Goal: Task Accomplishment & Management: Use online tool/utility

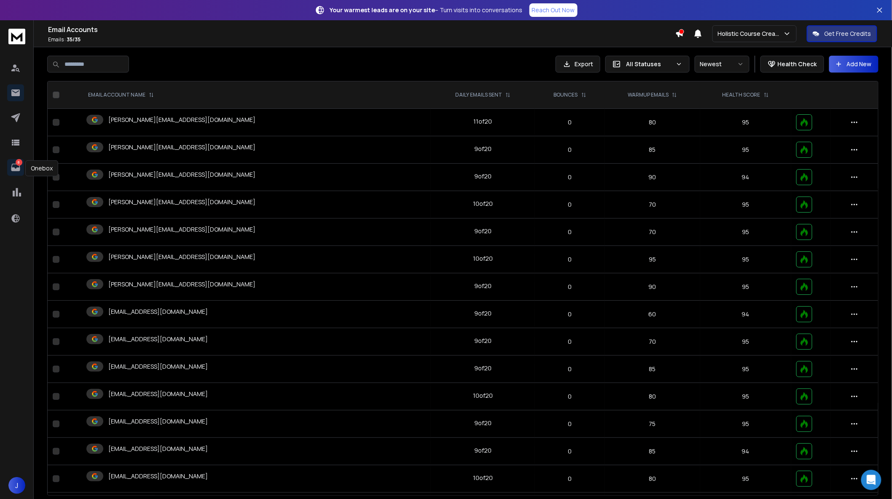
click at [13, 165] on icon at bounding box center [16, 167] width 10 height 10
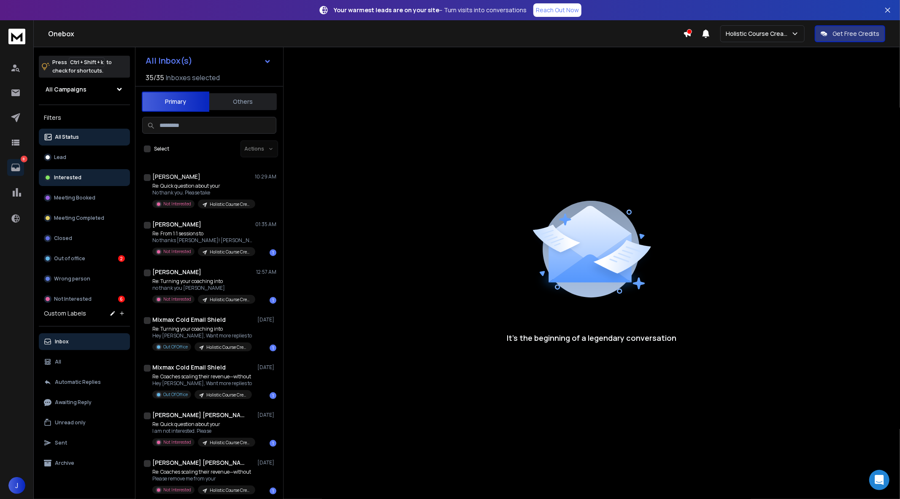
click at [72, 175] on p "Interested" at bounding box center [67, 177] width 27 height 7
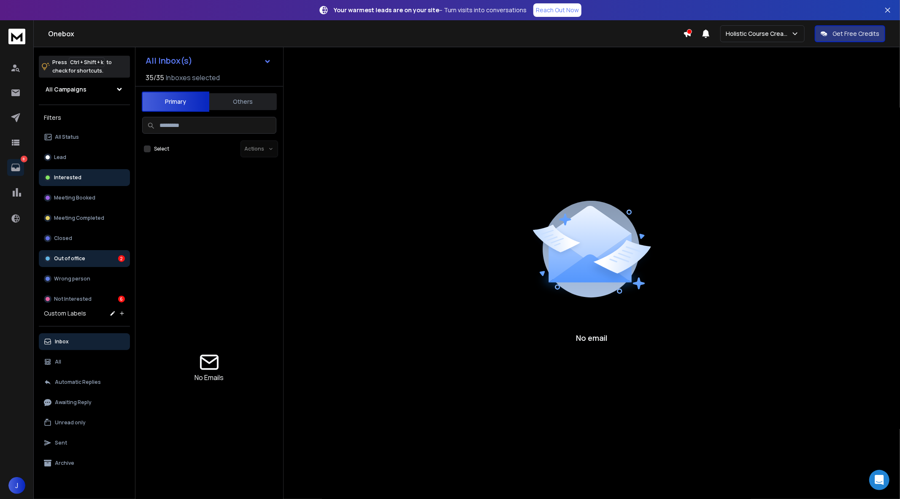
click at [85, 258] on button "Out of office 2" at bounding box center [84, 258] width 91 height 17
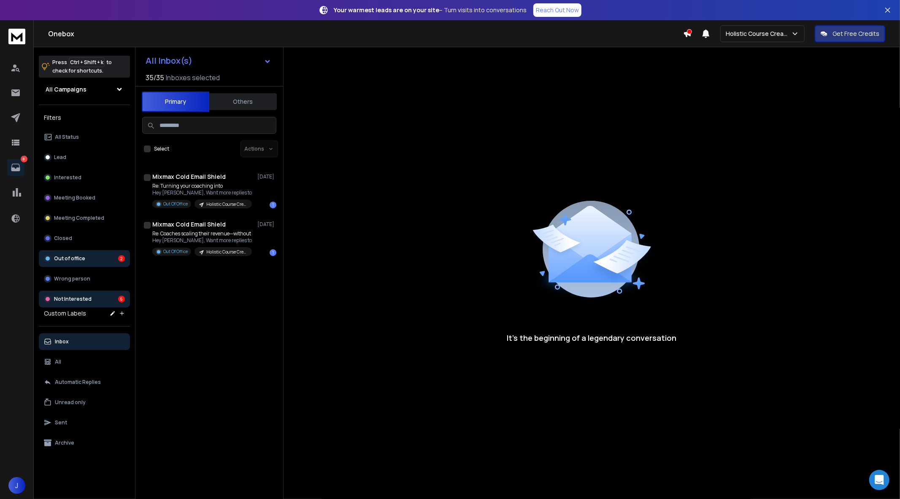
click at [82, 297] on p "Not Interested" at bounding box center [73, 299] width 38 height 7
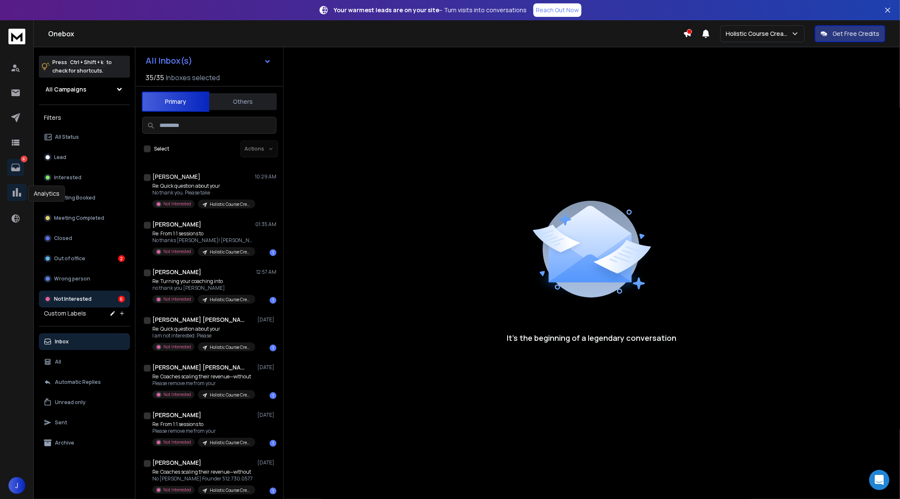
click at [19, 188] on icon at bounding box center [17, 192] width 13 height 13
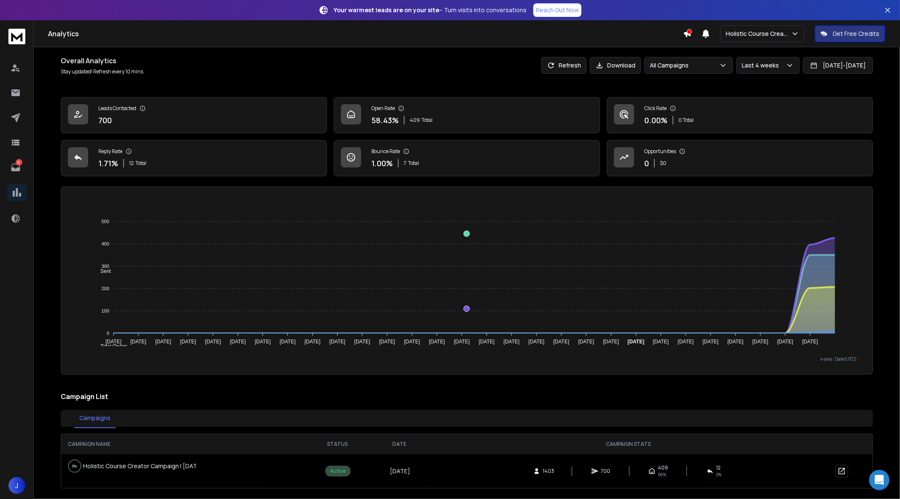
click at [106, 151] on p "Reply Rate" at bounding box center [110, 151] width 24 height 7
click at [19, 166] on p "8" at bounding box center [19, 162] width 7 height 7
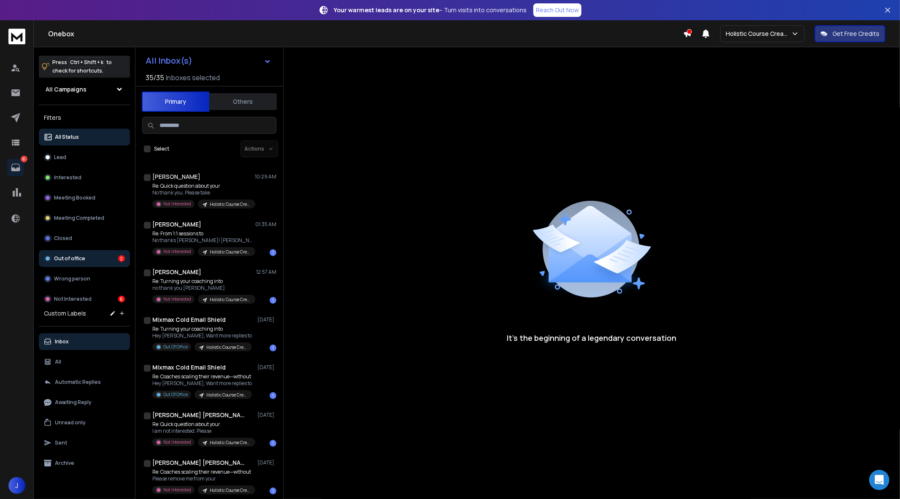
click at [95, 254] on button "Out of office 2" at bounding box center [84, 258] width 91 height 17
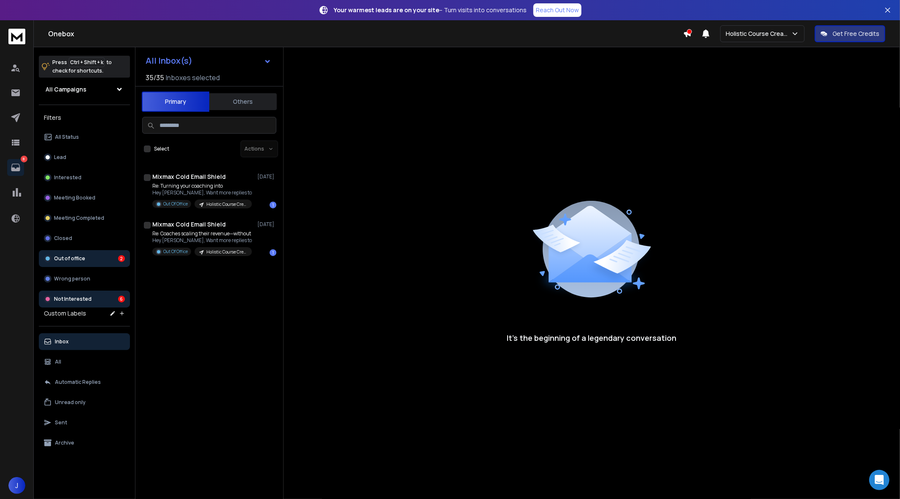
click at [89, 301] on button "Not Interested 6" at bounding box center [84, 299] width 91 height 17
